Goal: Task Accomplishment & Management: Manage account settings

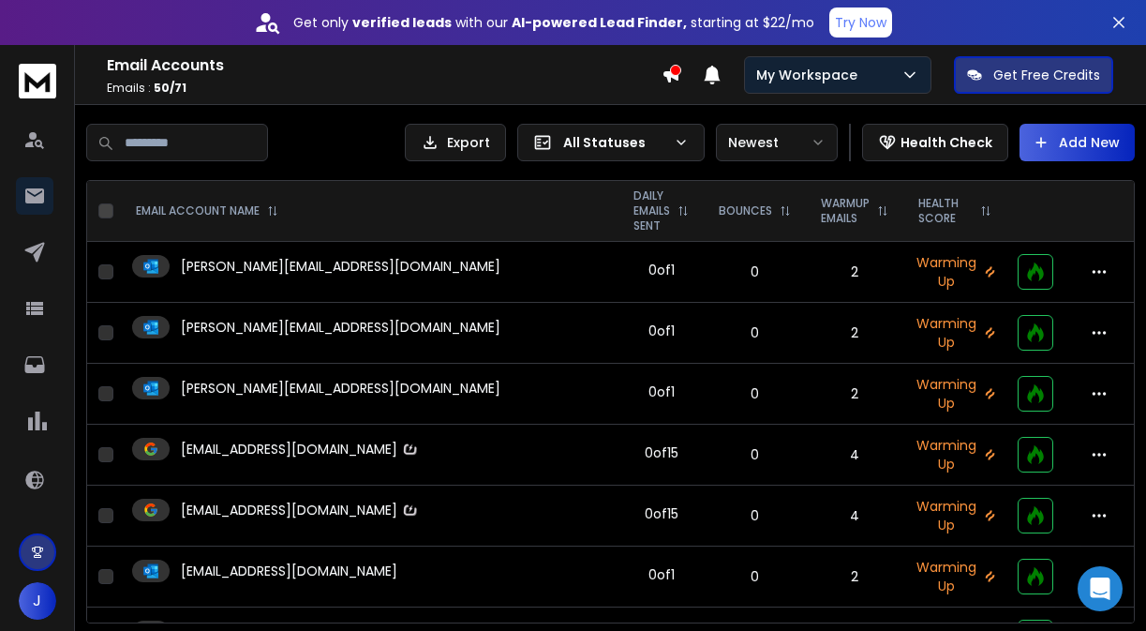
click at [836, 67] on p "My Workspace" at bounding box center [810, 75] width 109 height 19
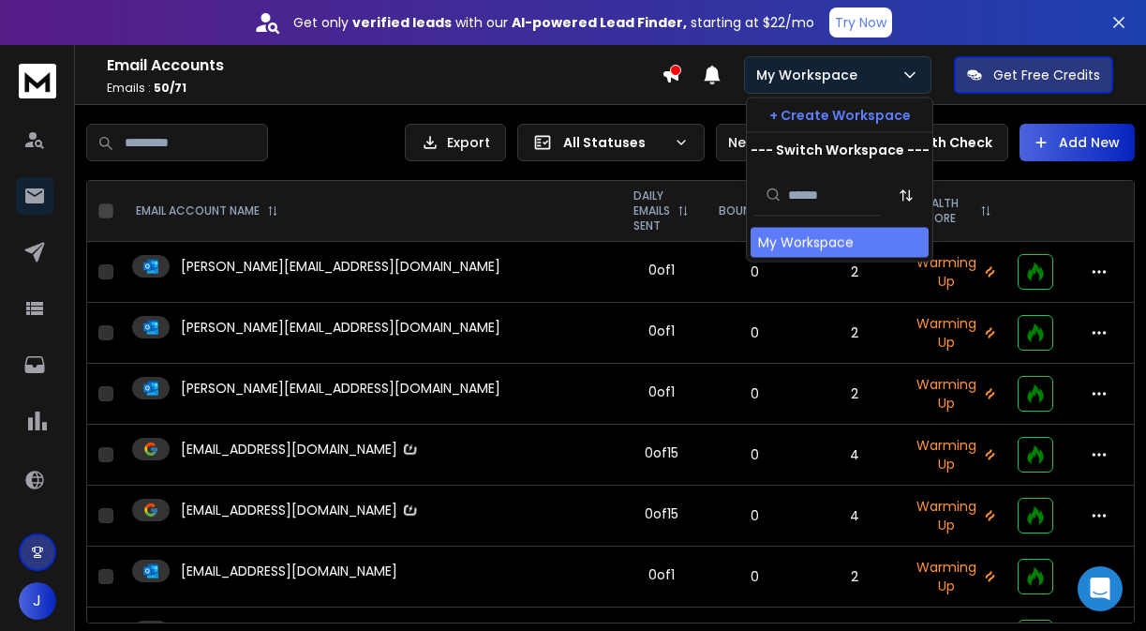
click at [836, 67] on p "My Workspace" at bounding box center [810, 75] width 109 height 19
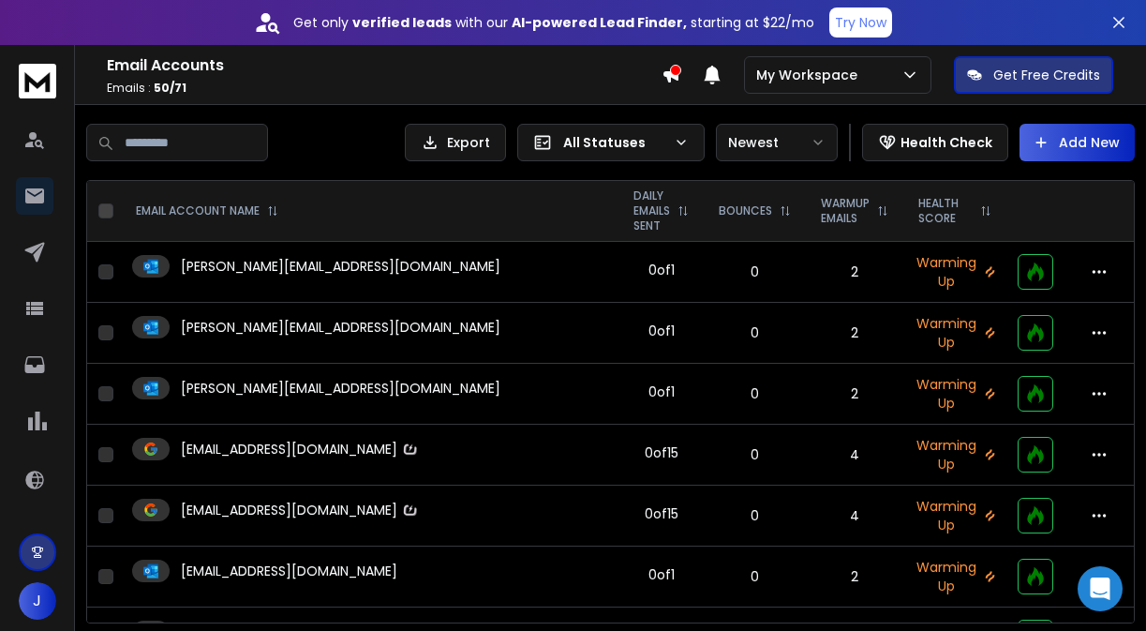
click at [1035, 136] on button "Add New" at bounding box center [1076, 142] width 115 height 37
click at [1065, 145] on button "Add New" at bounding box center [1076, 142] width 115 height 37
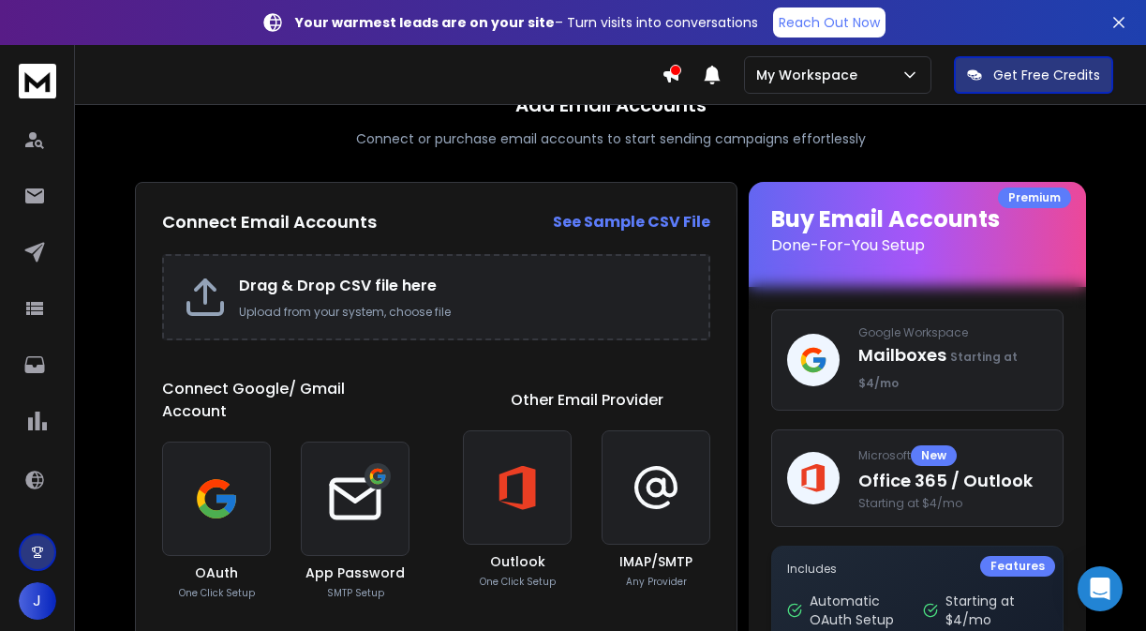
scroll to position [53, 0]
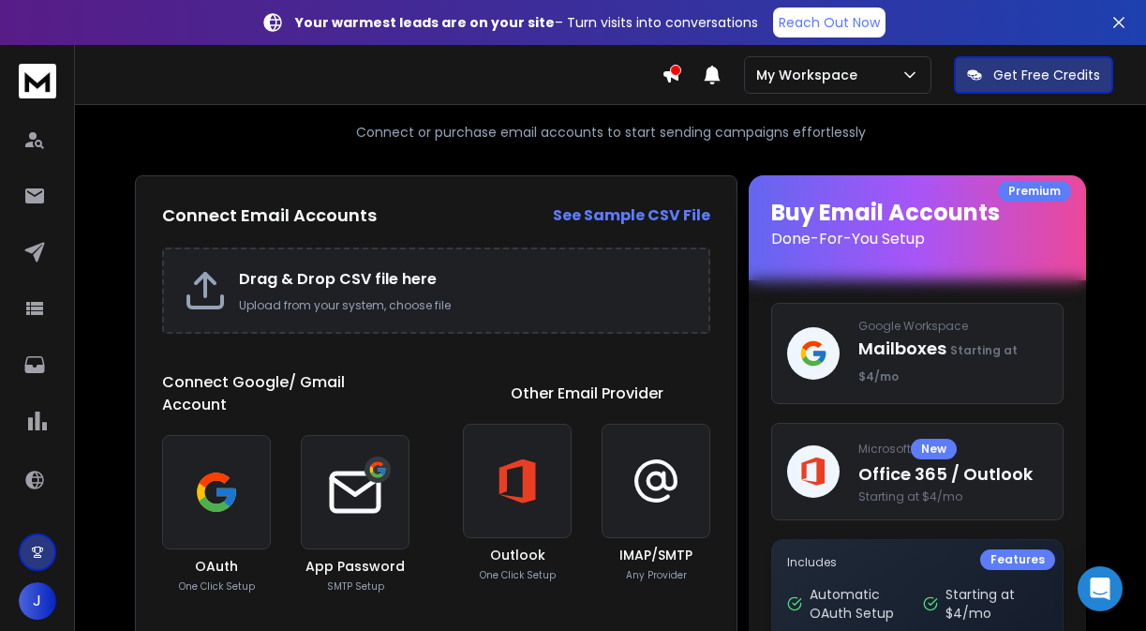
click at [528, 491] on icon at bounding box center [518, 481] width 44 height 44
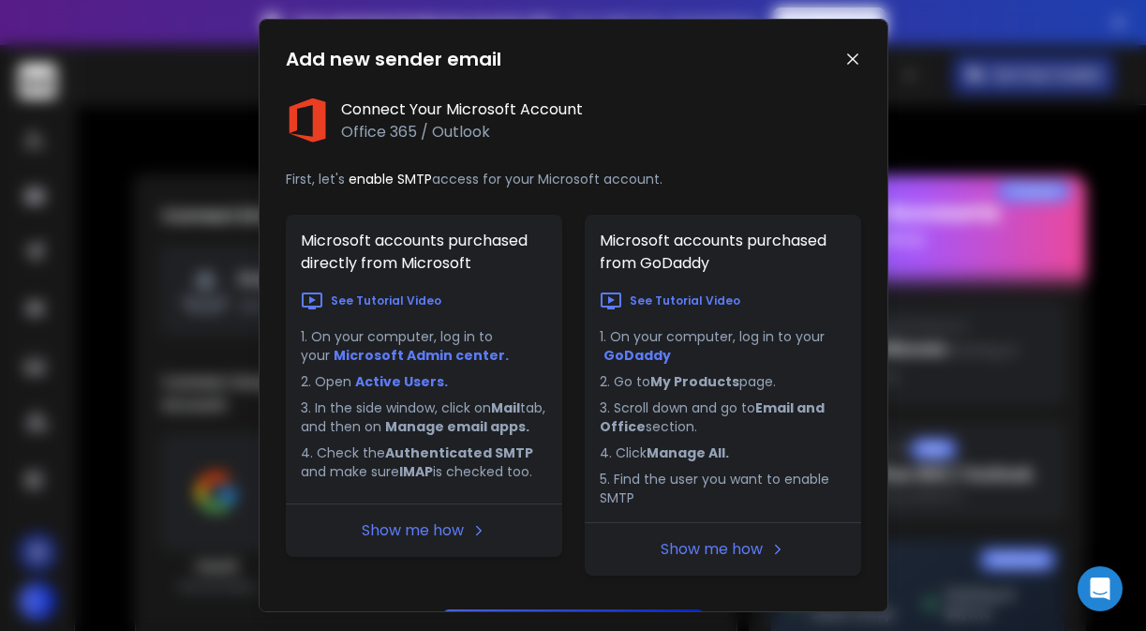
scroll to position [62, 0]
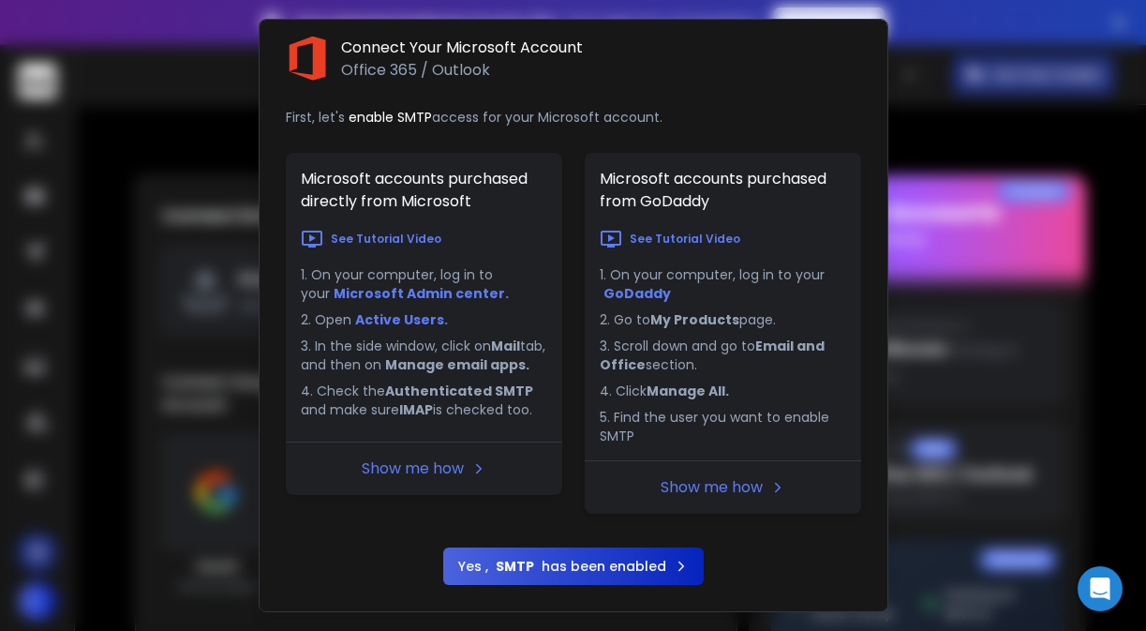
click at [549, 567] on button "Yes , SMTP has been enabled" at bounding box center [573, 565] width 260 height 37
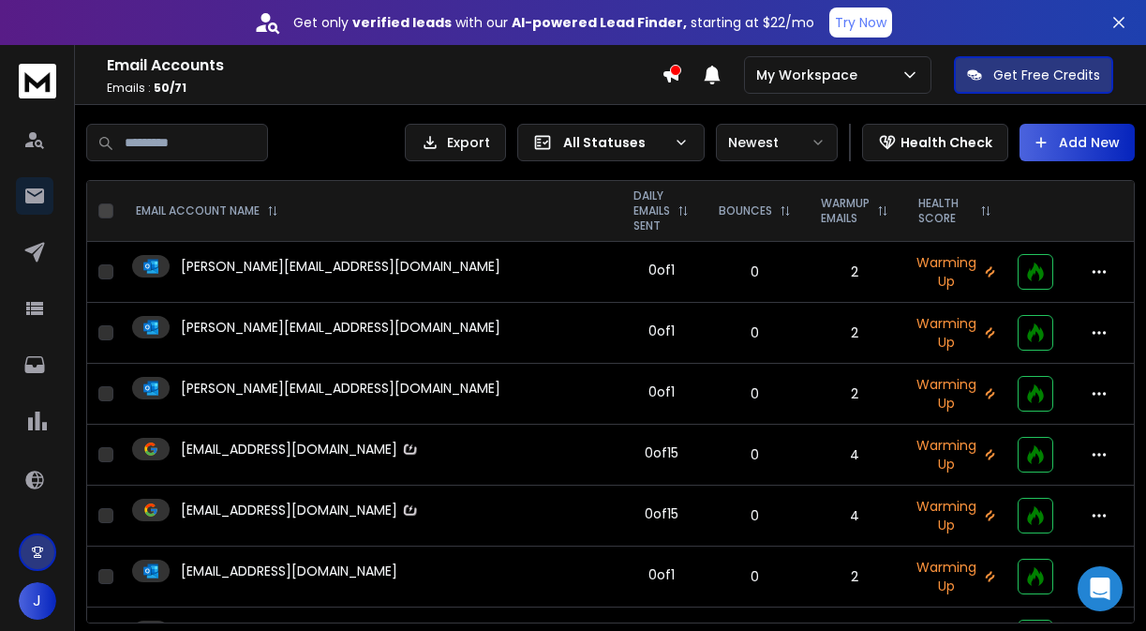
click at [1038, 140] on button "Add New" at bounding box center [1076, 142] width 115 height 37
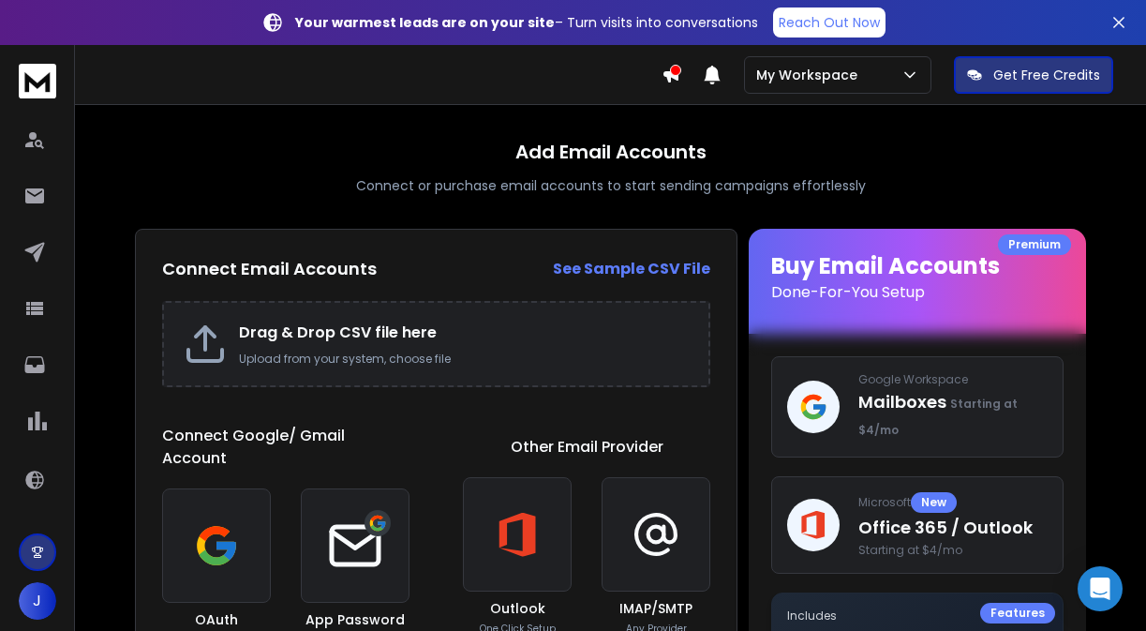
click at [539, 508] on div at bounding box center [517, 534] width 47 height 52
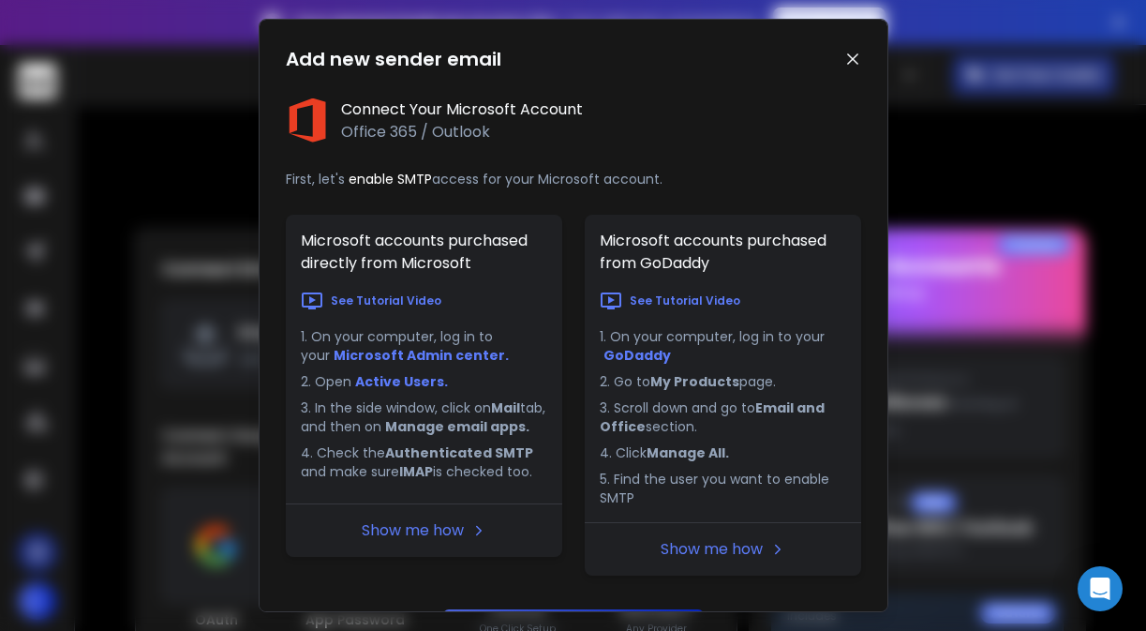
scroll to position [62, 0]
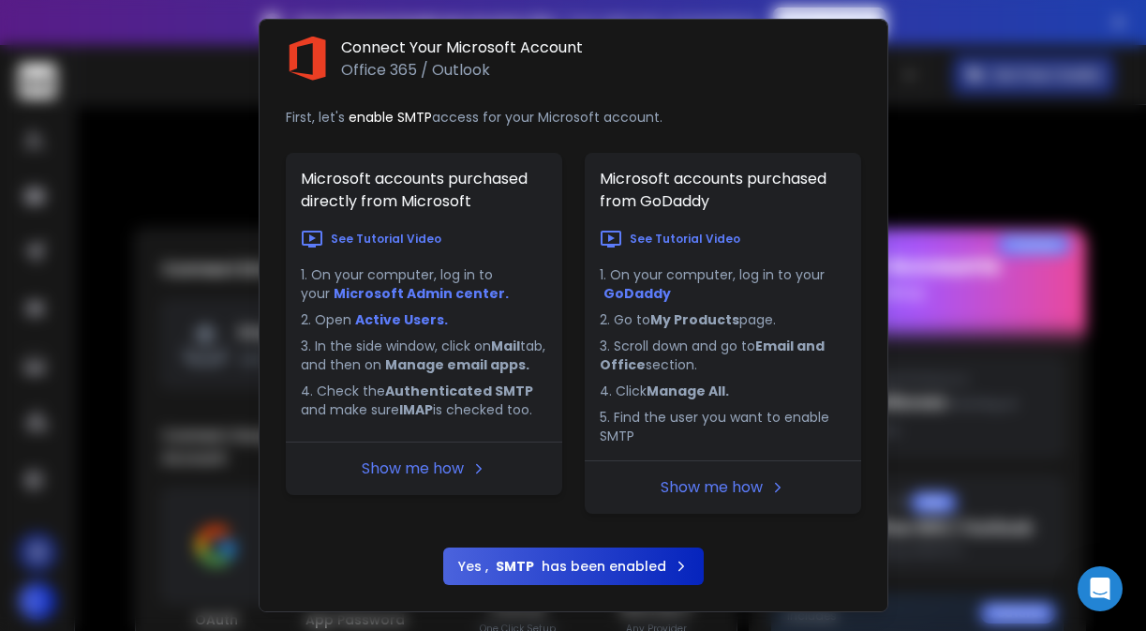
click at [493, 559] on button "Yes , SMTP has been enabled" at bounding box center [573, 565] width 260 height 37
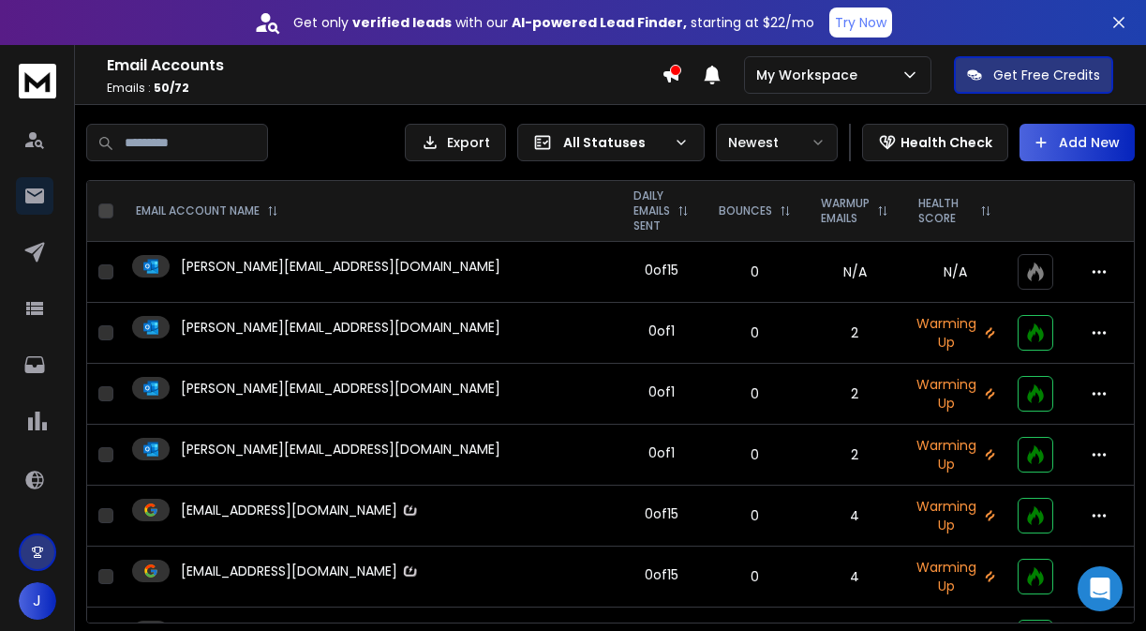
click at [1034, 146] on icon at bounding box center [1040, 142] width 13 height 13
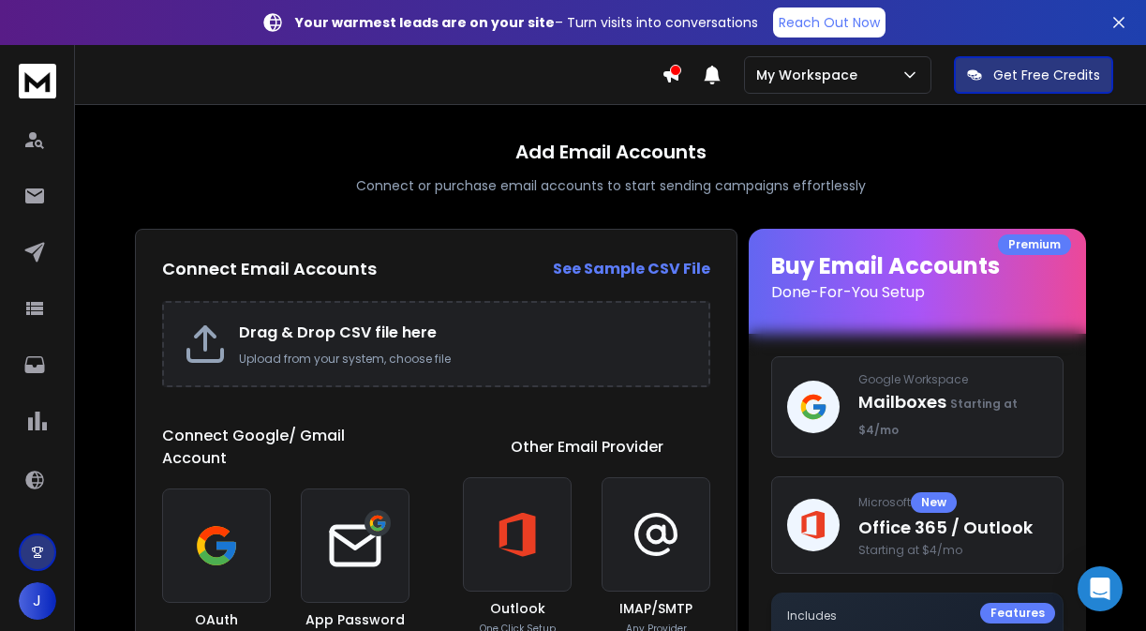
click at [539, 517] on div at bounding box center [517, 534] width 47 height 52
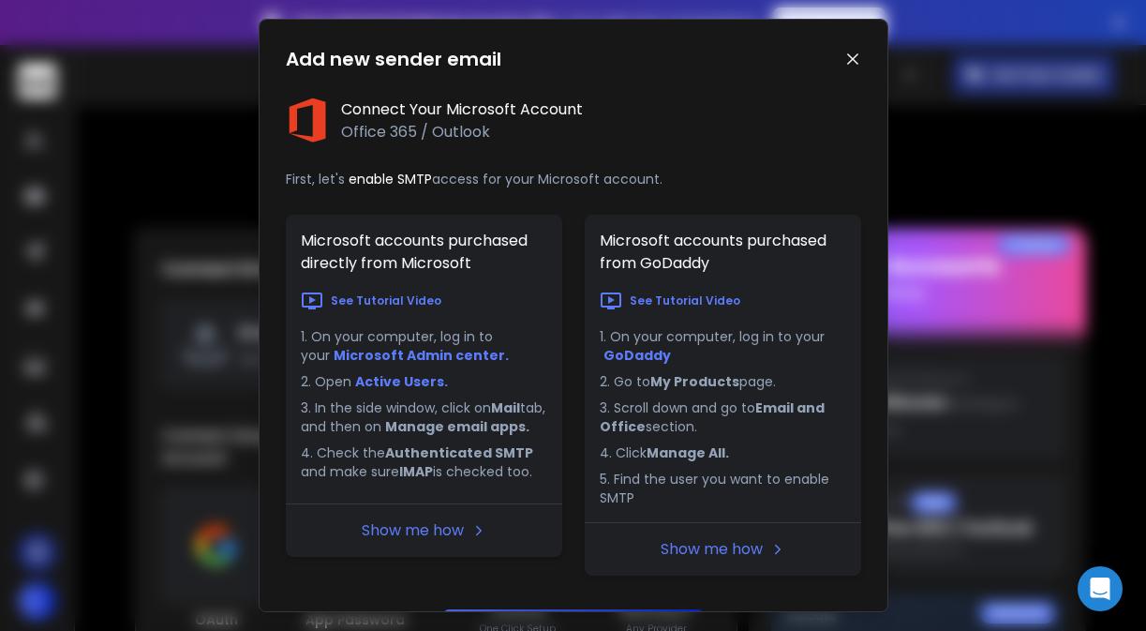
scroll to position [62, 0]
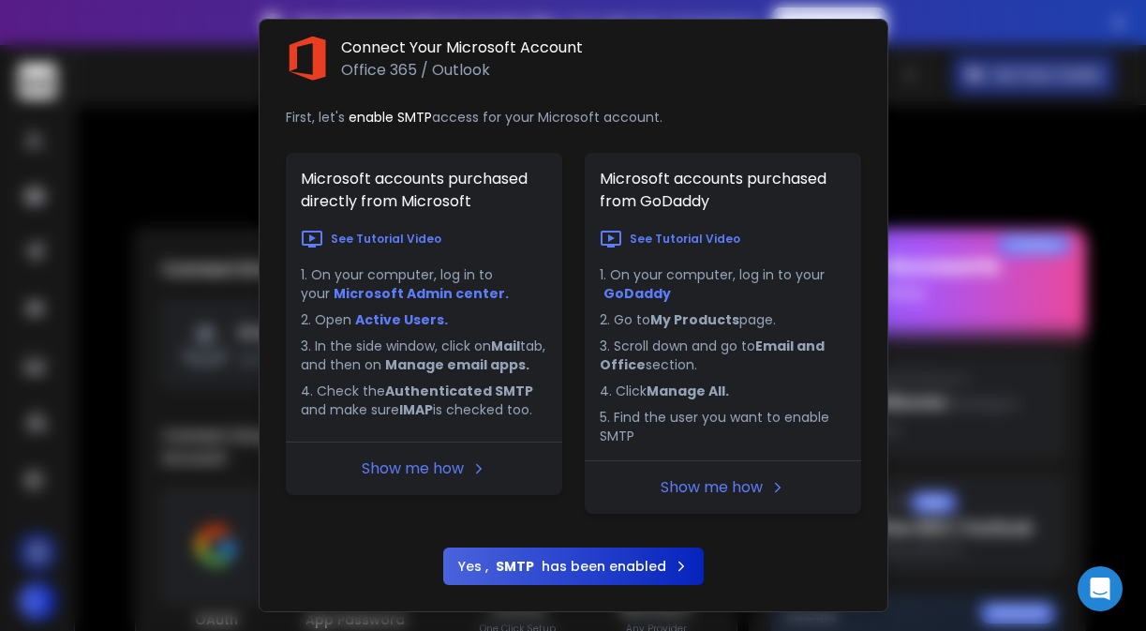
click at [498, 585] on div "Add new sender email Connect Your Microsoft Account Office 365 / Outlook First,…" at bounding box center [574, 315] width 630 height 593
click at [498, 581] on button "Yes , SMTP has been enabled" at bounding box center [573, 565] width 260 height 37
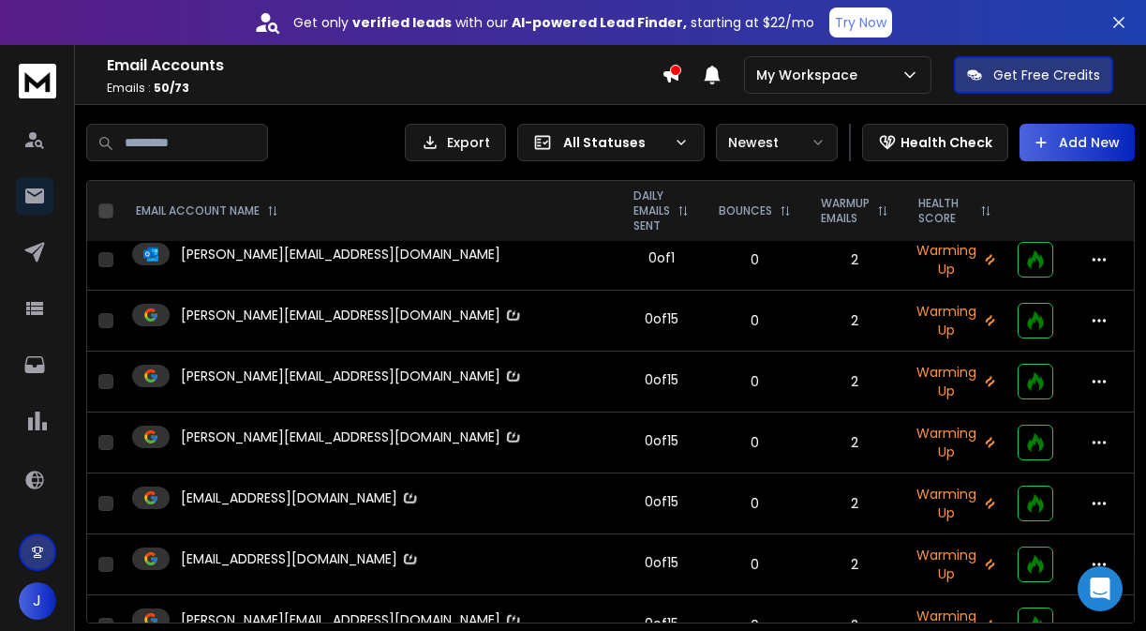
scroll to position [600, 0]
